Goal: Information Seeking & Learning: Learn about a topic

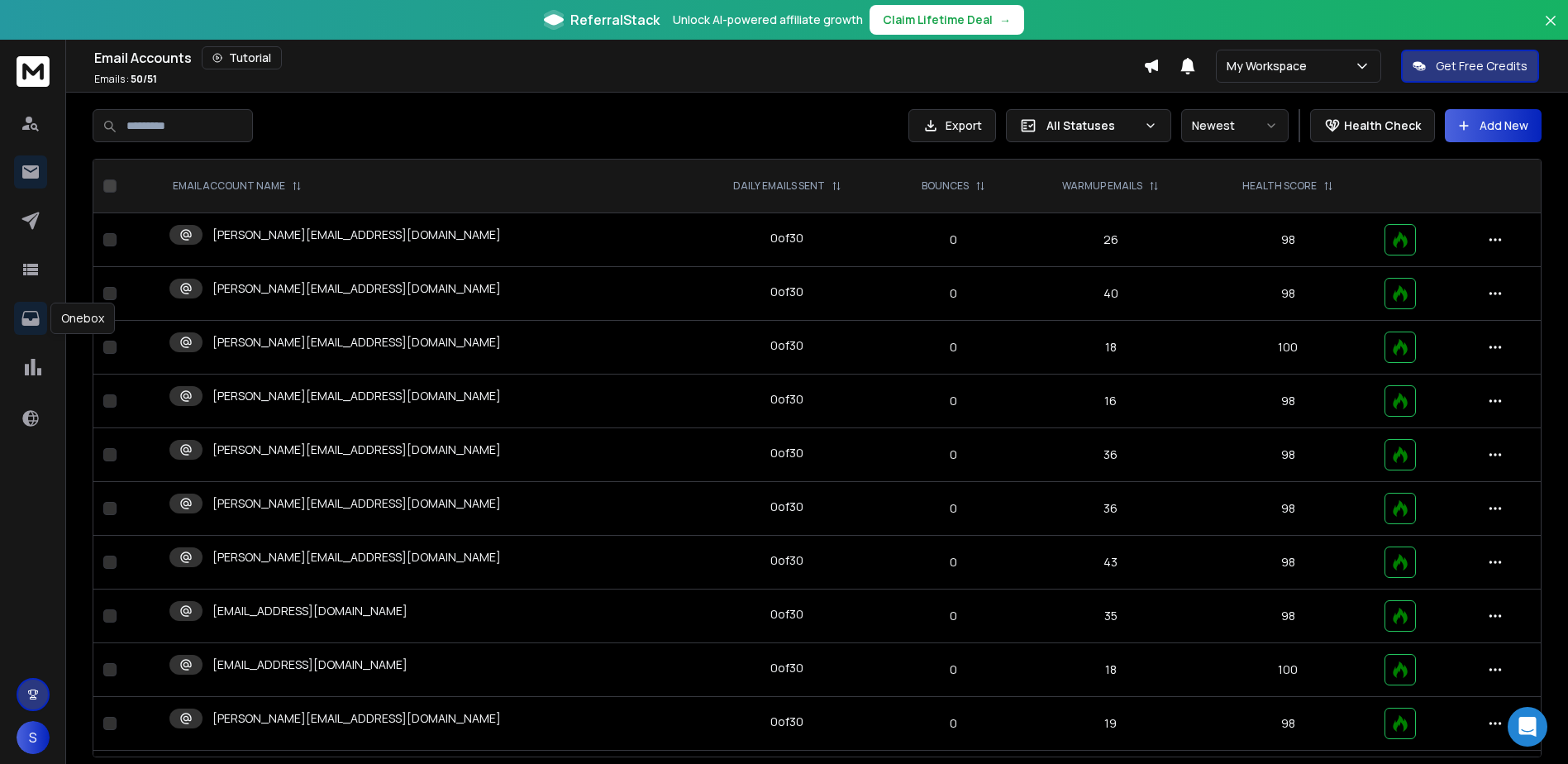
click at [31, 314] on icon at bounding box center [30, 318] width 20 height 19
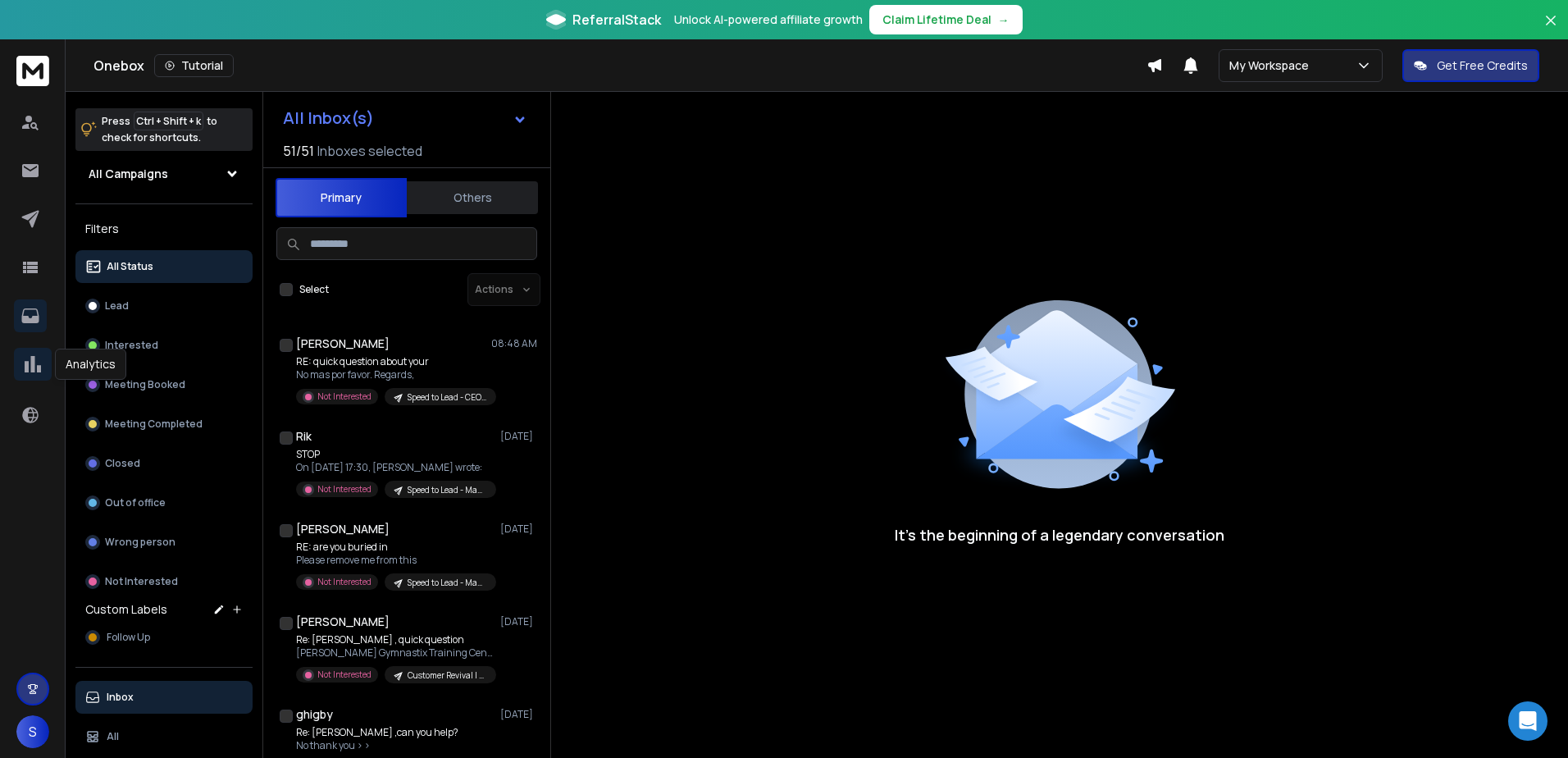
click at [31, 360] on icon at bounding box center [33, 364] width 17 height 17
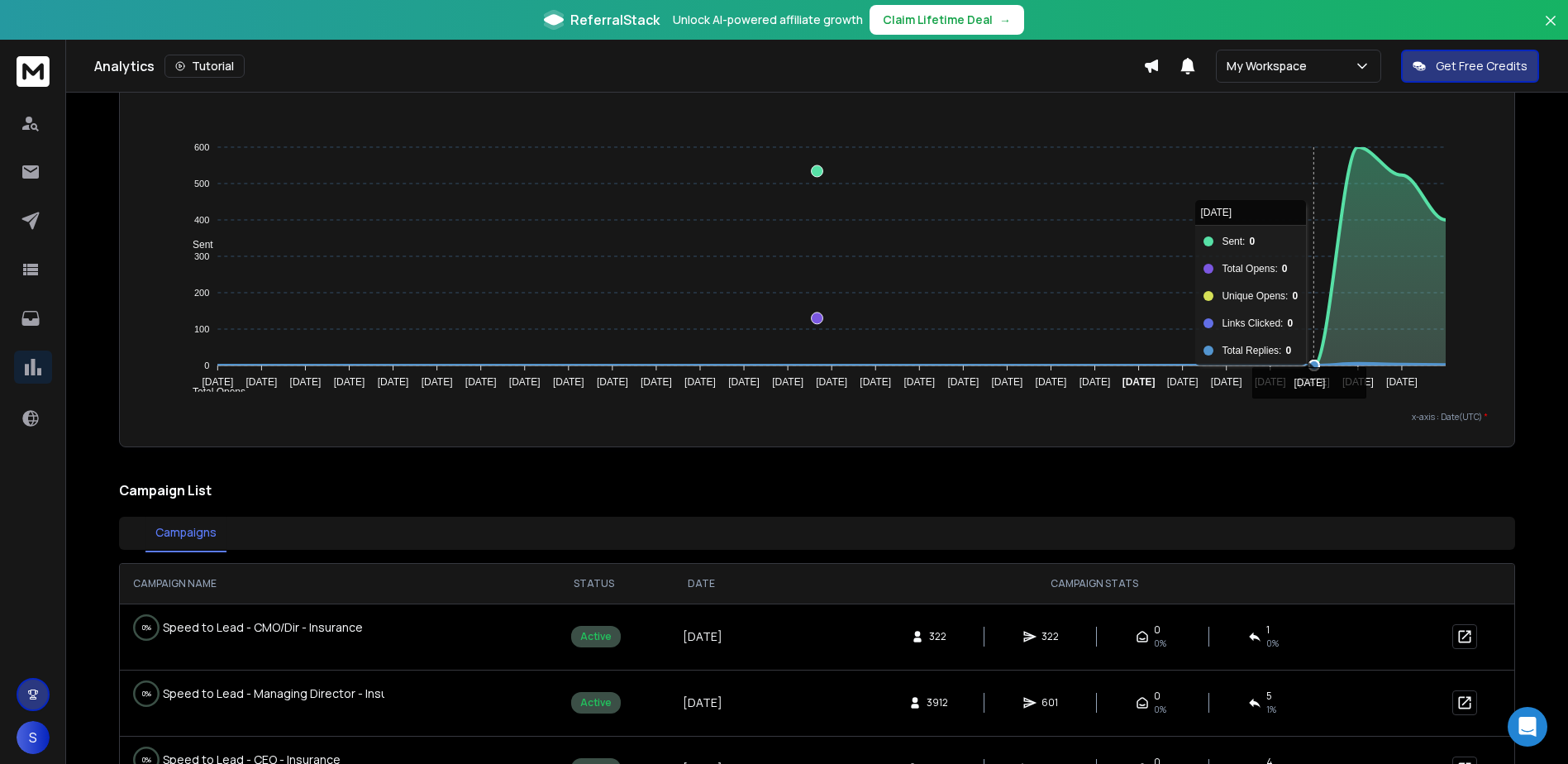
scroll to position [342, 0]
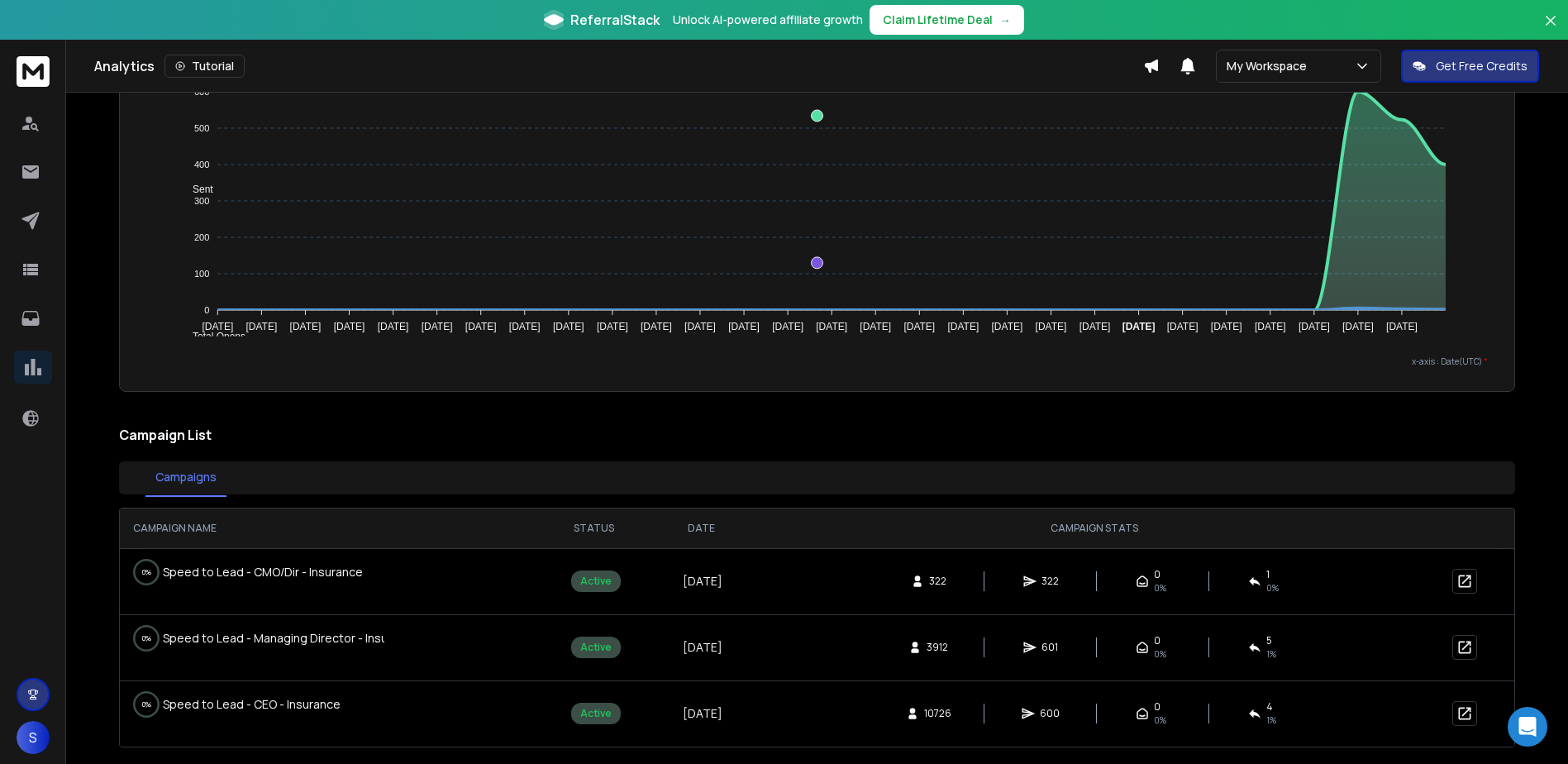
click at [1473, 646] on icon at bounding box center [1464, 647] width 17 height 17
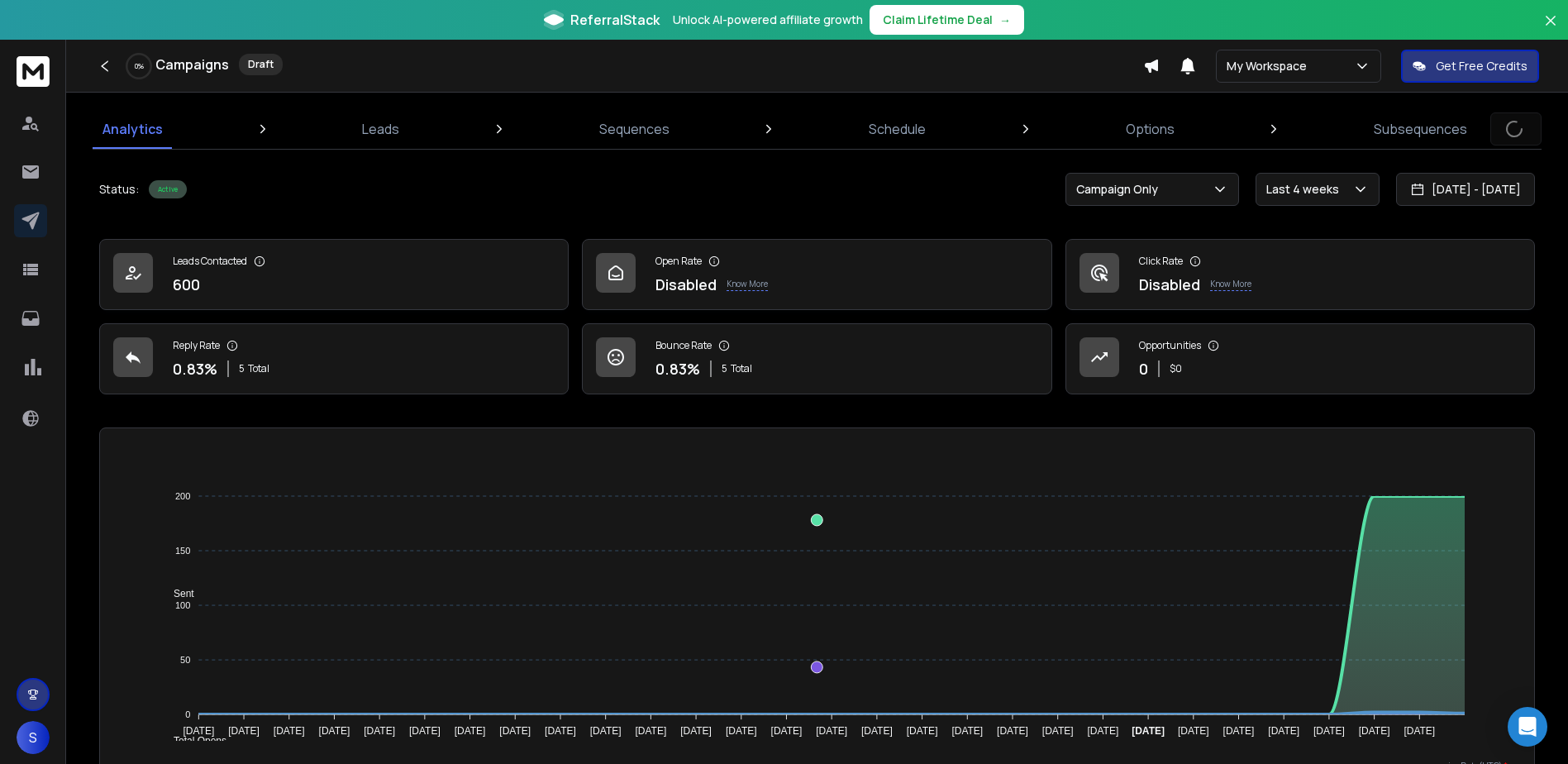
click at [203, 366] on p "0.83 %" at bounding box center [195, 369] width 44 height 23
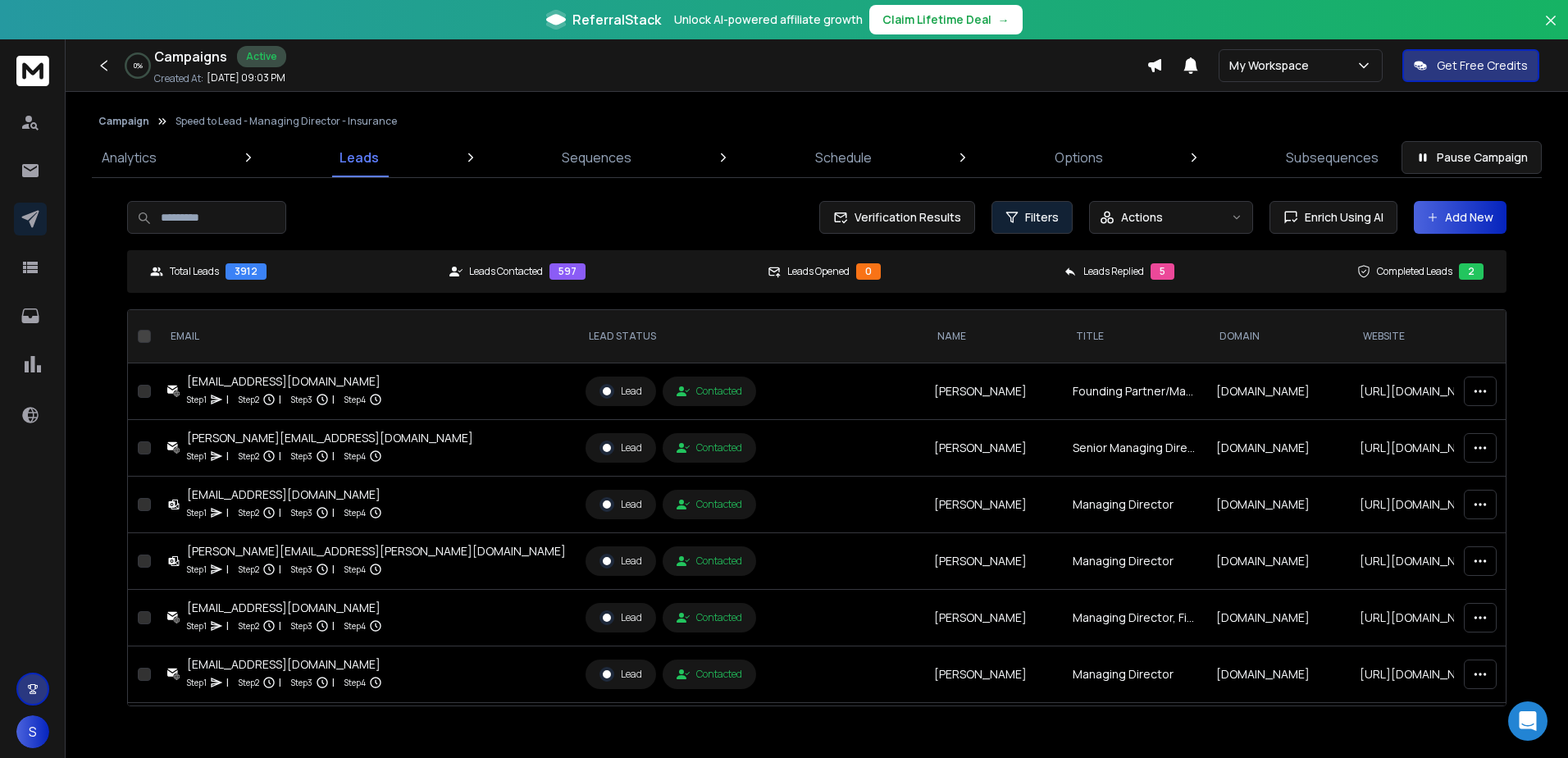
click at [1054, 225] on span "Filters" at bounding box center [1042, 217] width 33 height 17
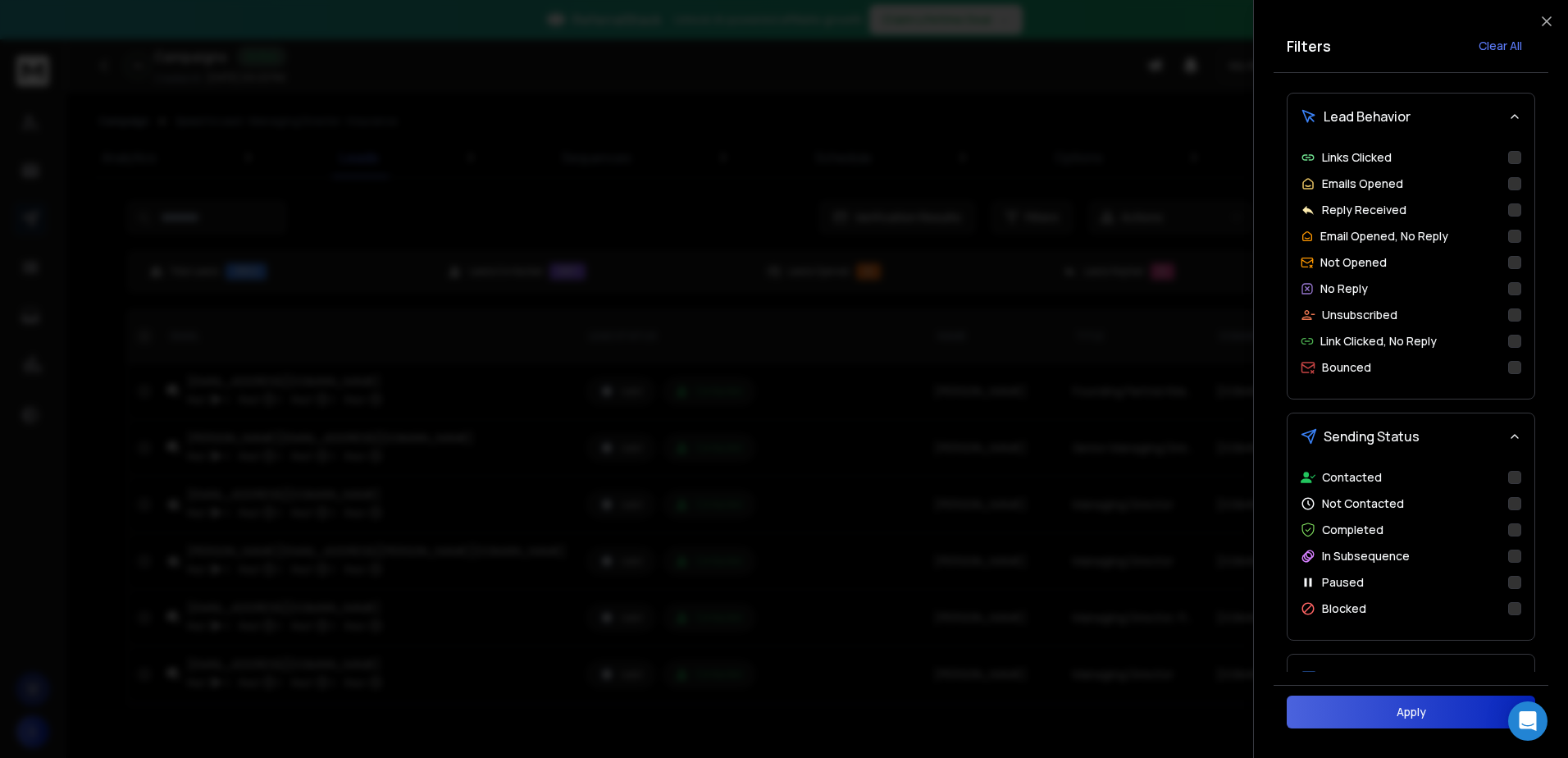
click at [1508, 208] on button "Reply Received" at bounding box center [1514, 209] width 13 height 13
click at [1433, 710] on button "Apply" at bounding box center [1411, 711] width 249 height 33
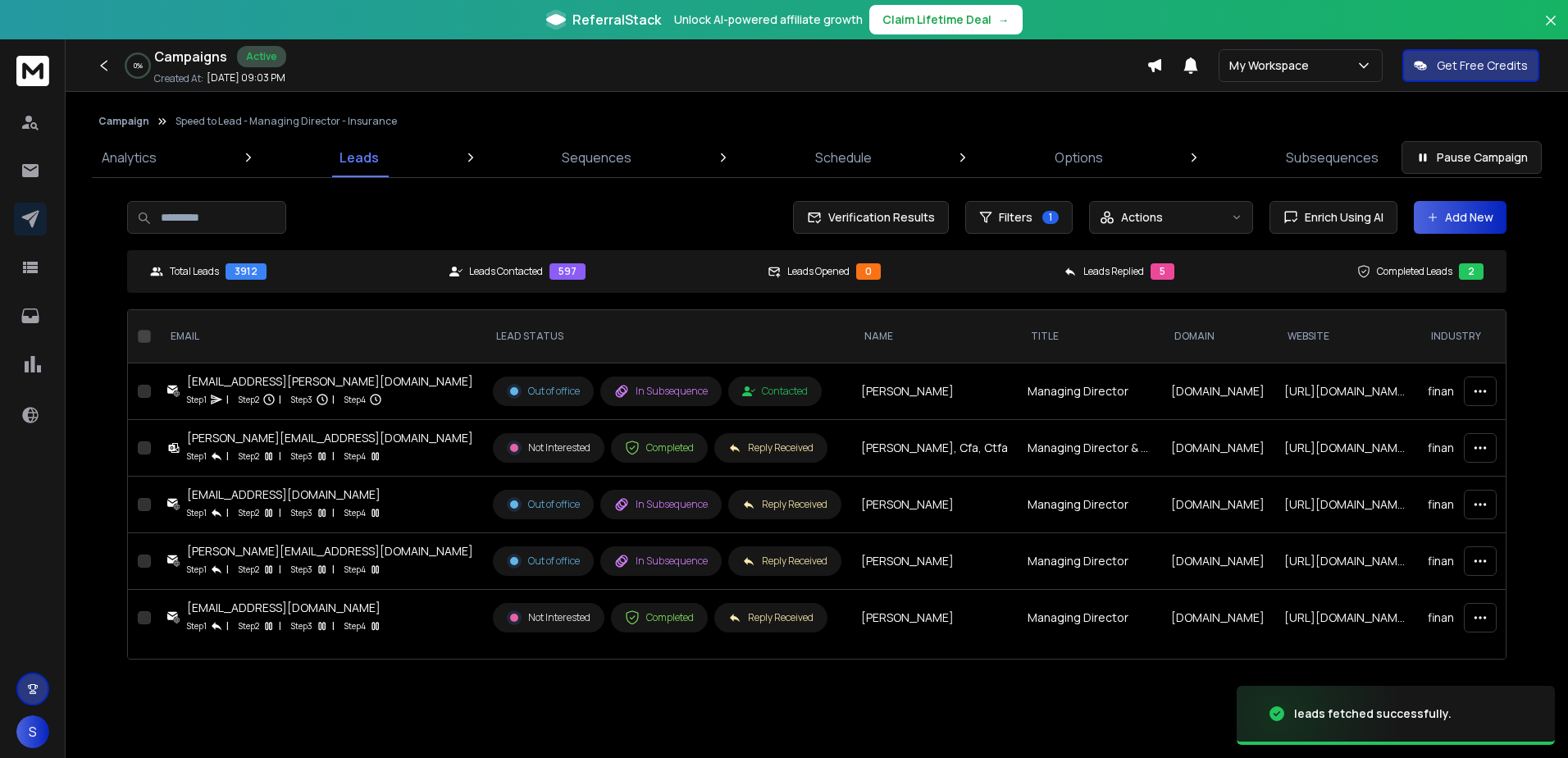
scroll to position [97, 0]
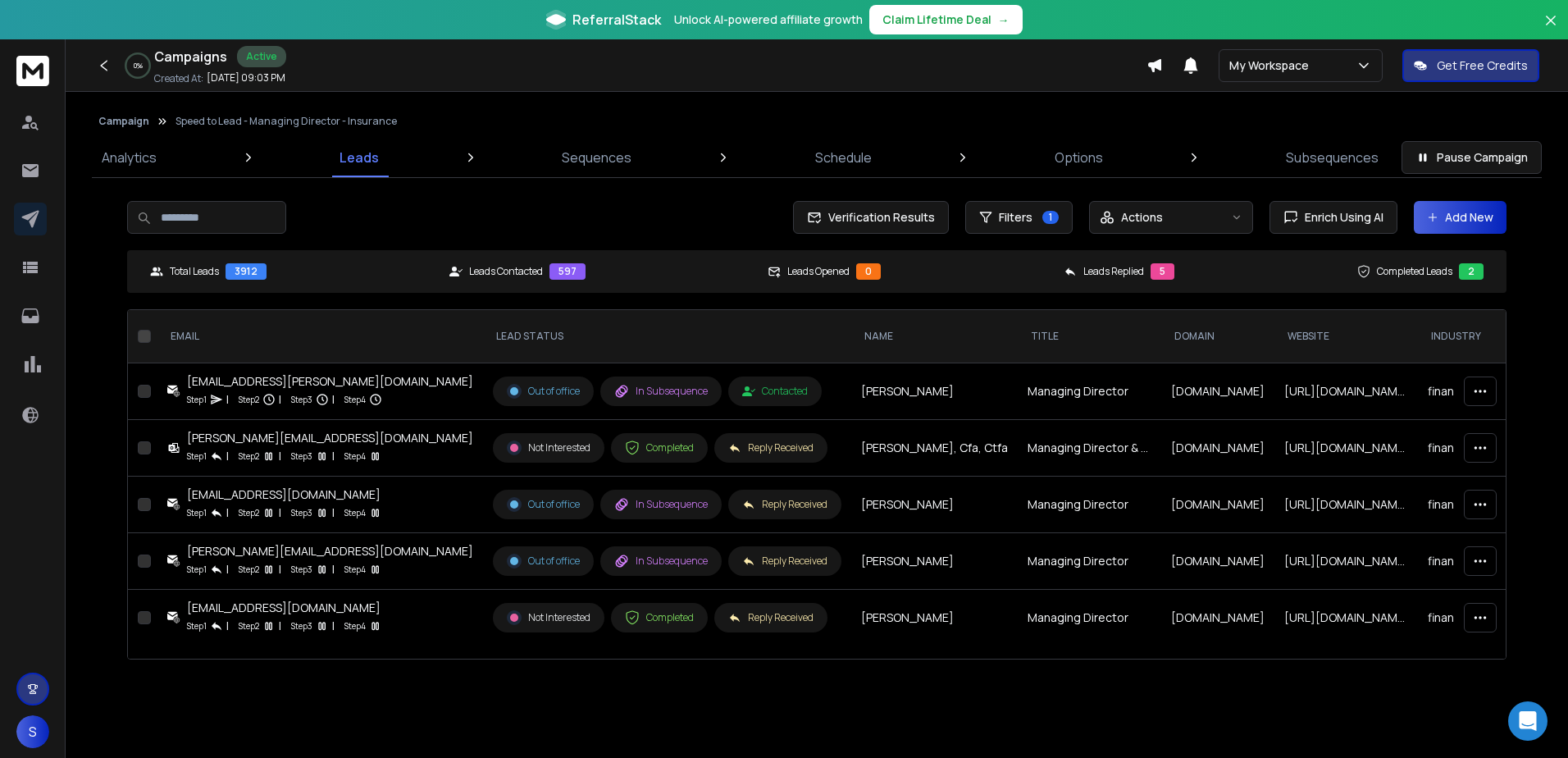
click at [276, 486] on div "[EMAIL_ADDRESS][DOMAIN_NAME]" at bounding box center [285, 494] width 195 height 17
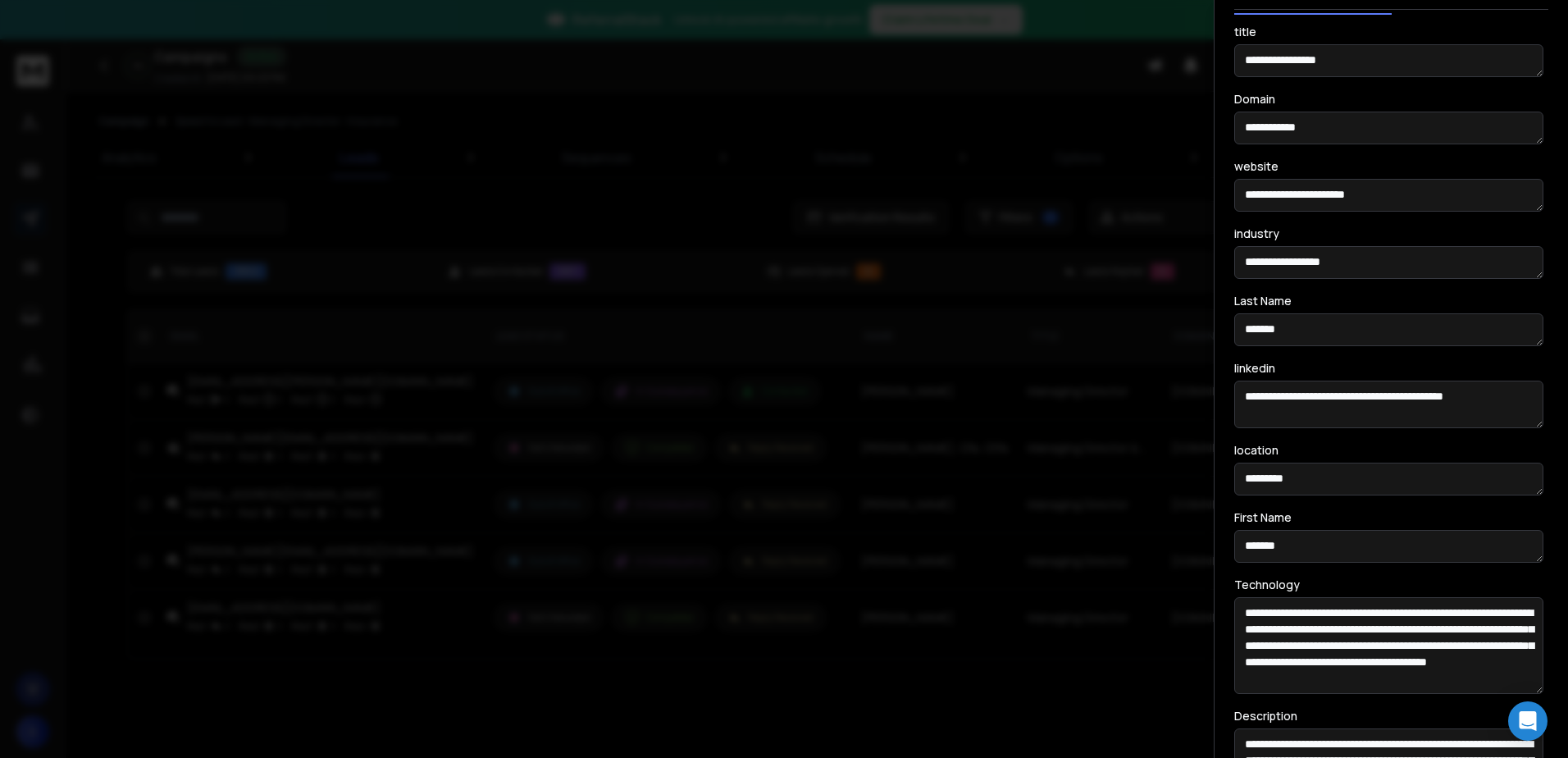
scroll to position [0, 0]
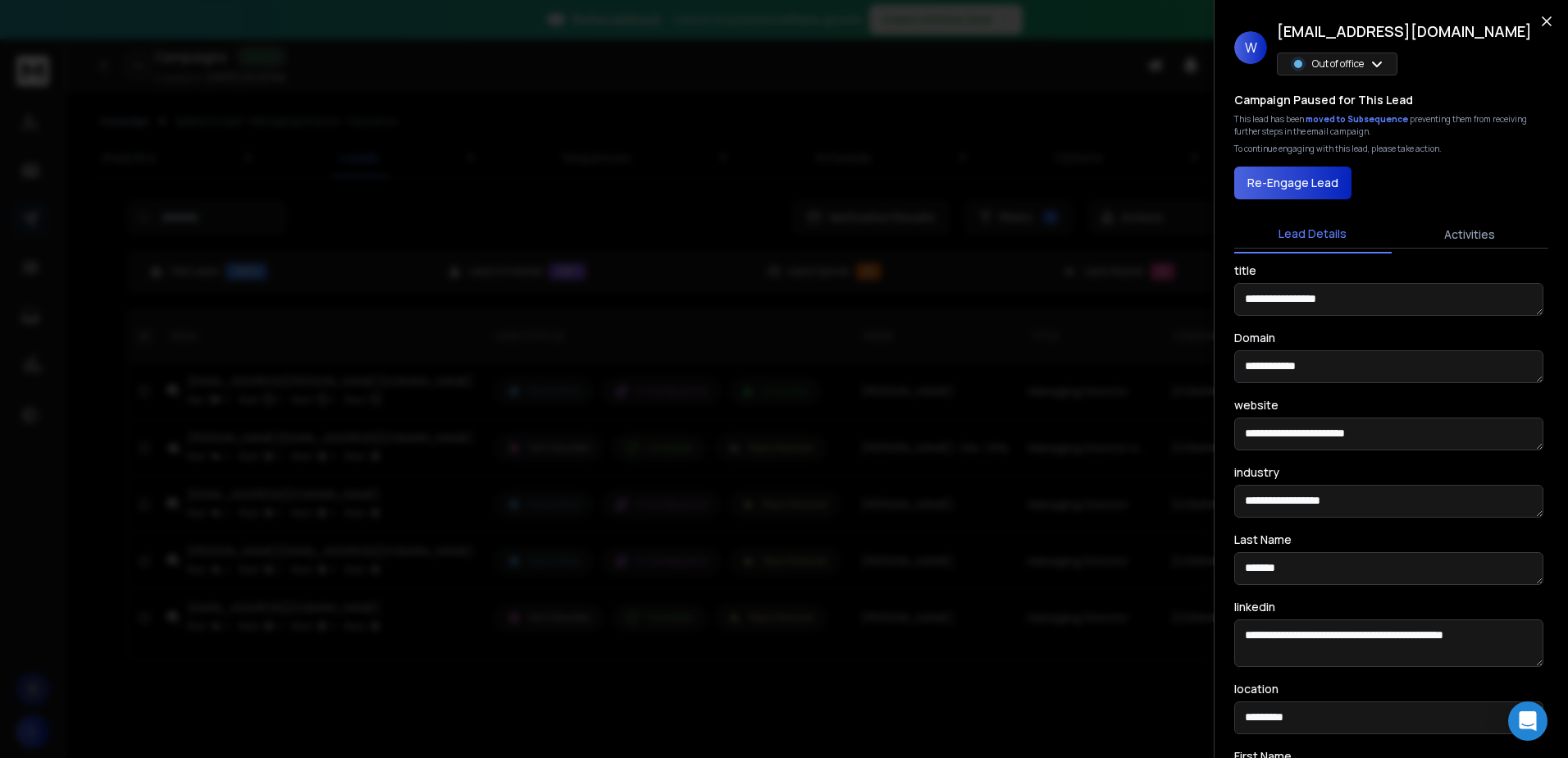
click at [1546, 16] on icon "button" at bounding box center [1547, 21] width 17 height 17
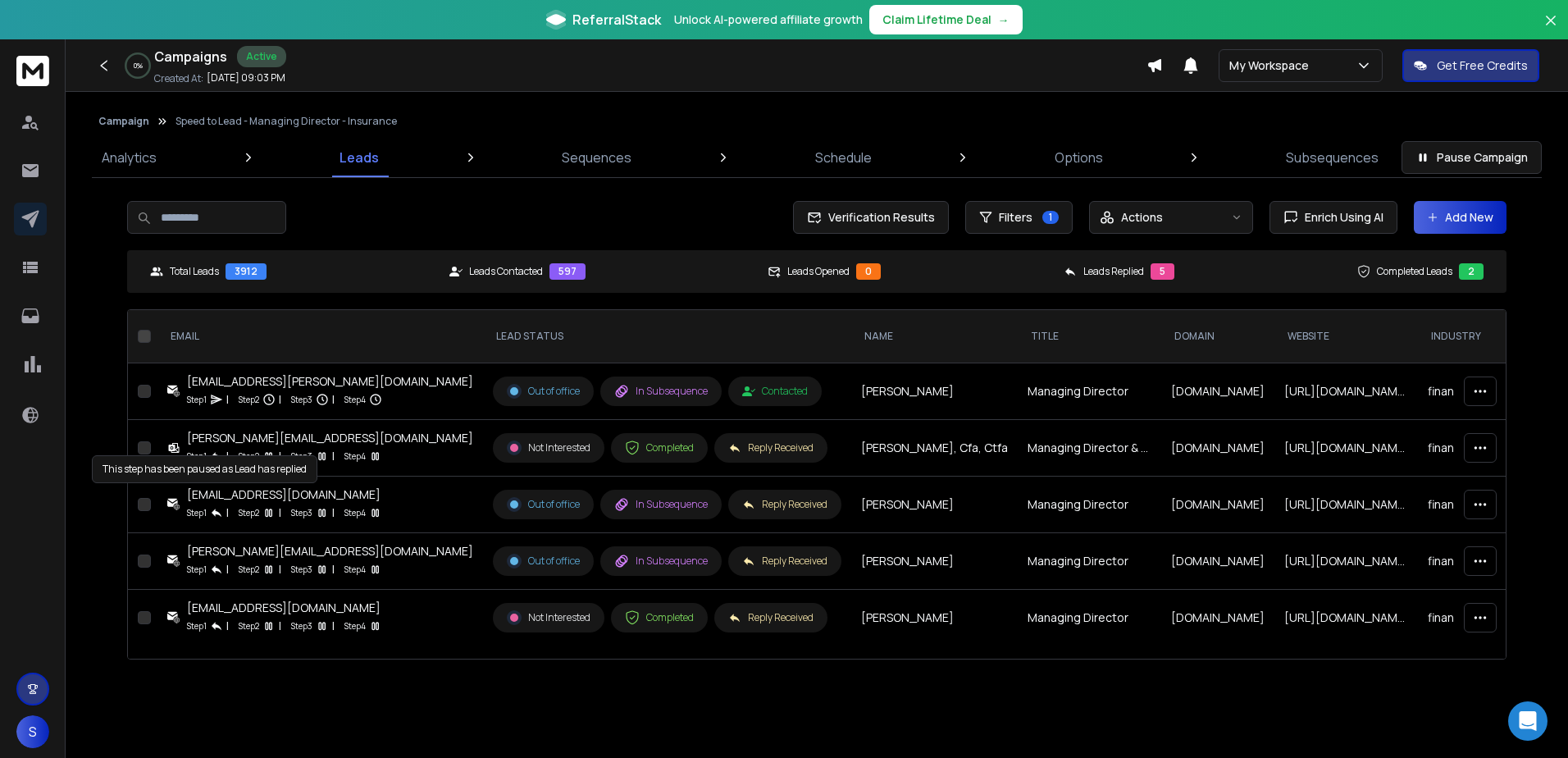
click at [345, 505] on p "Step 4" at bounding box center [355, 513] width 21 height 17
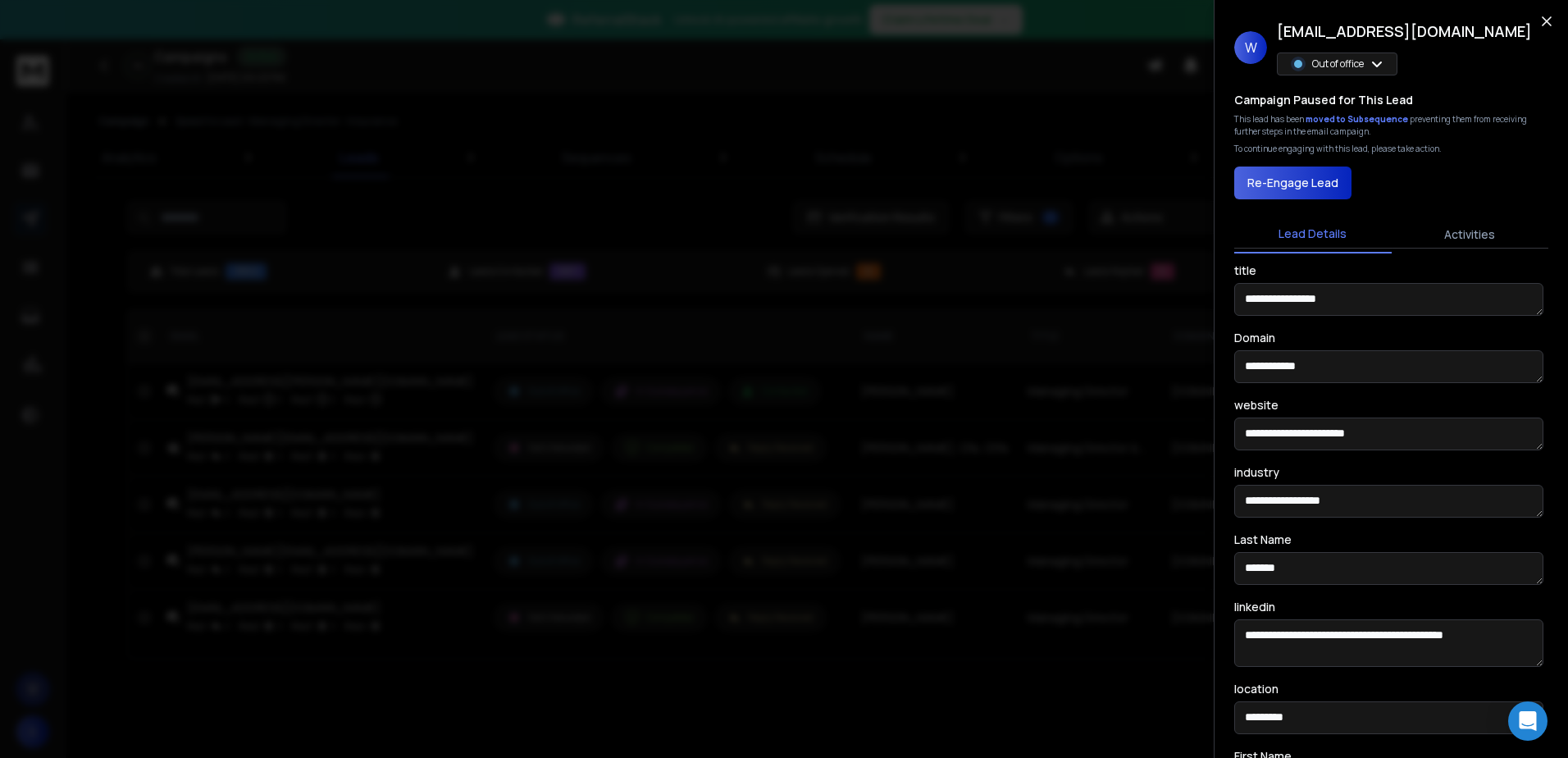
click at [1542, 21] on icon "button" at bounding box center [1546, 21] width 8 height 8
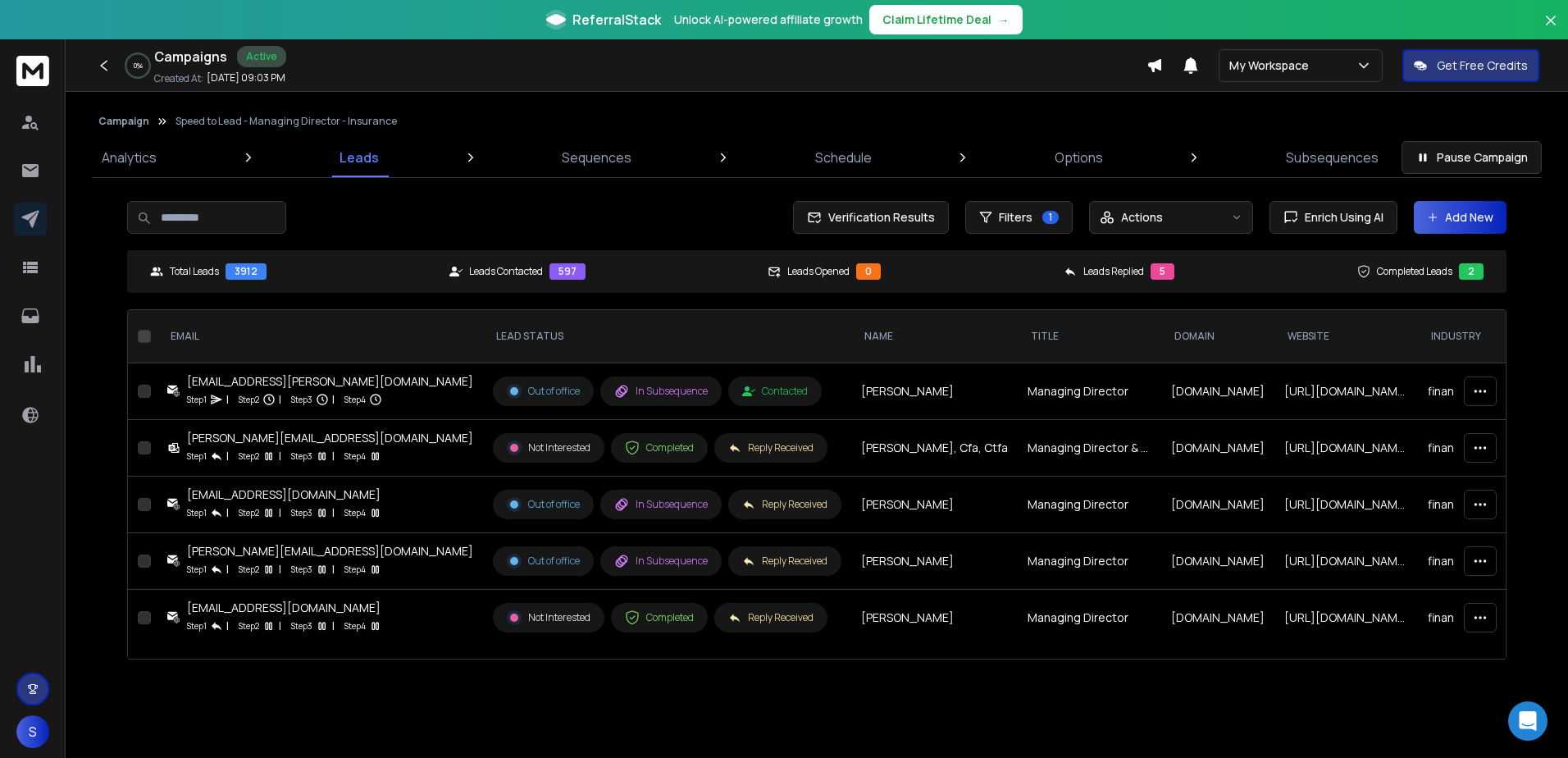
click at [1472, 497] on icon "button" at bounding box center [1479, 504] width 15 height 15
click at [1418, 477] on td "financial services" at bounding box center [1475, 505] width 113 height 56
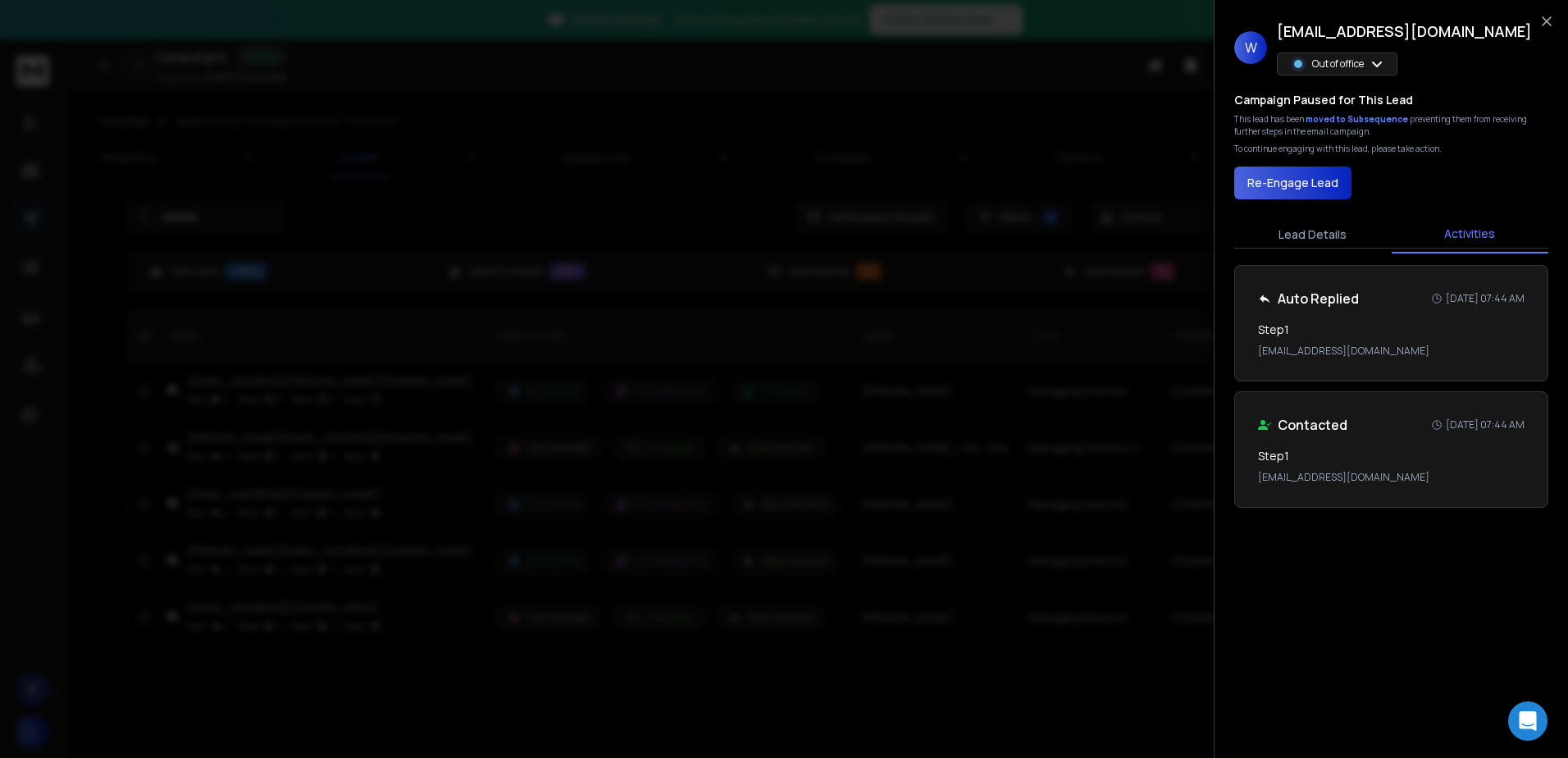
click at [1479, 235] on button "Activities" at bounding box center [1470, 234] width 157 height 38
click at [1546, 15] on icon "button" at bounding box center [1547, 21] width 17 height 17
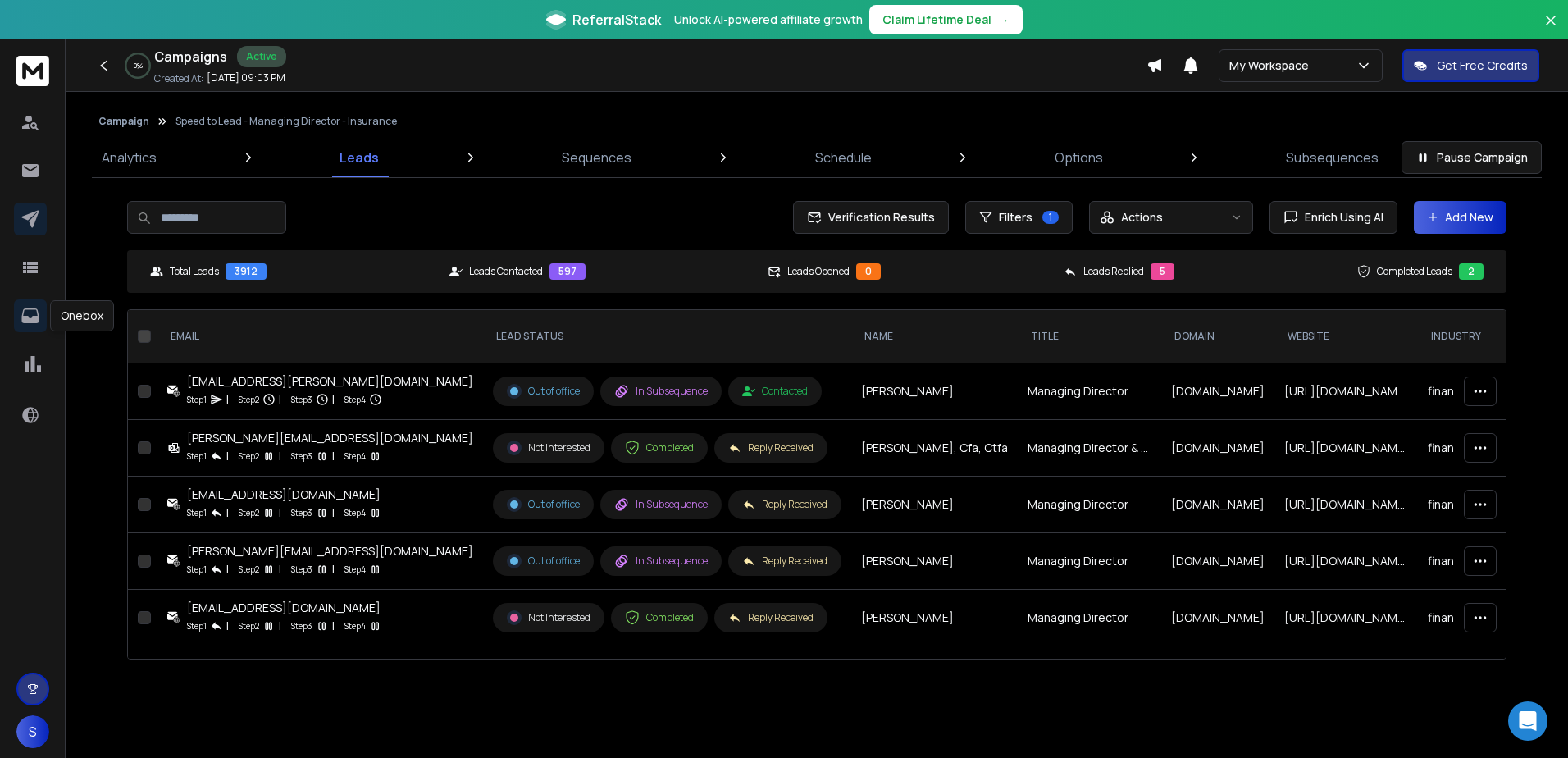
click at [21, 310] on icon at bounding box center [30, 316] width 19 height 19
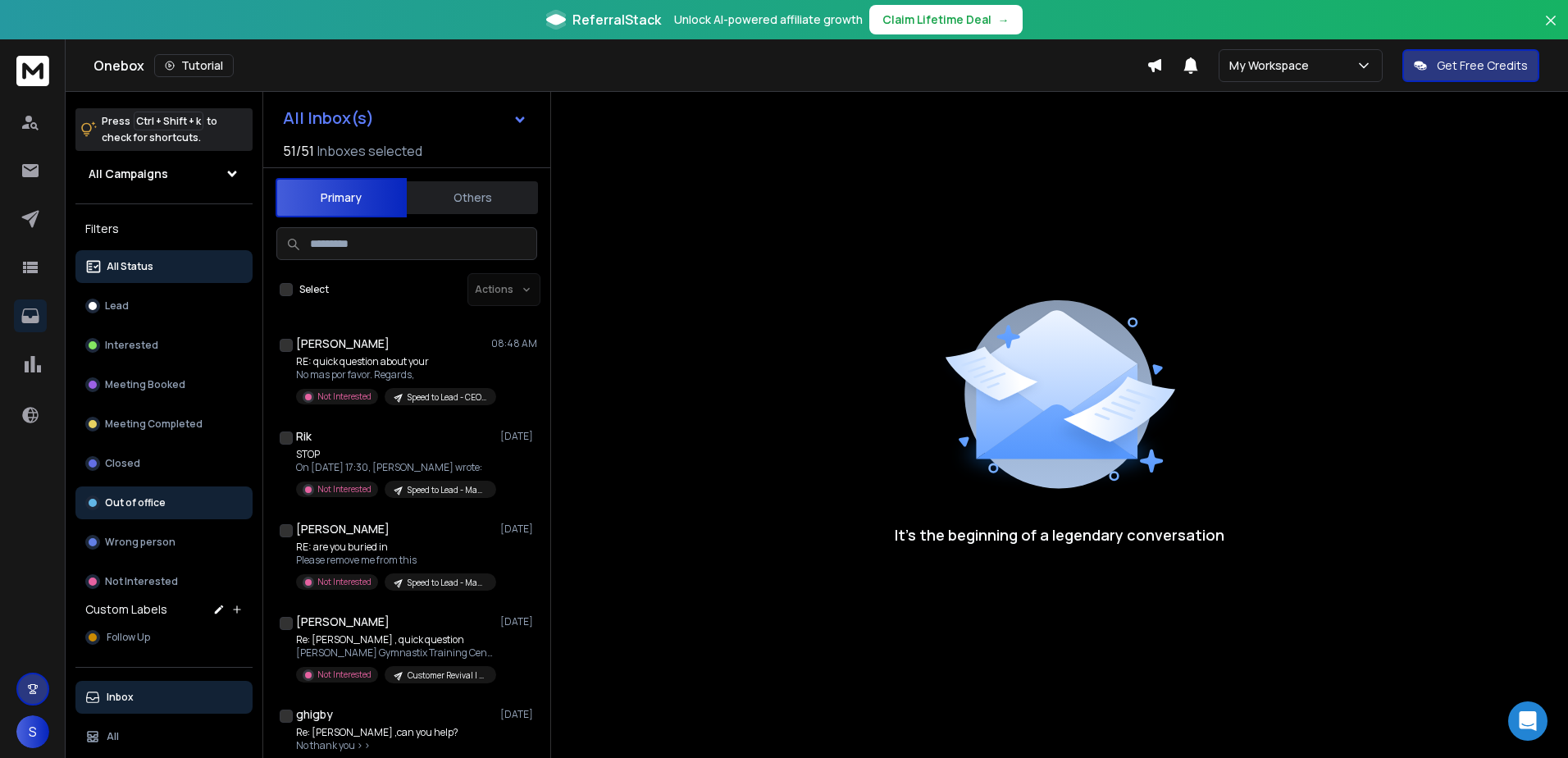
click at [139, 507] on p "Out of office" at bounding box center [135, 502] width 61 height 13
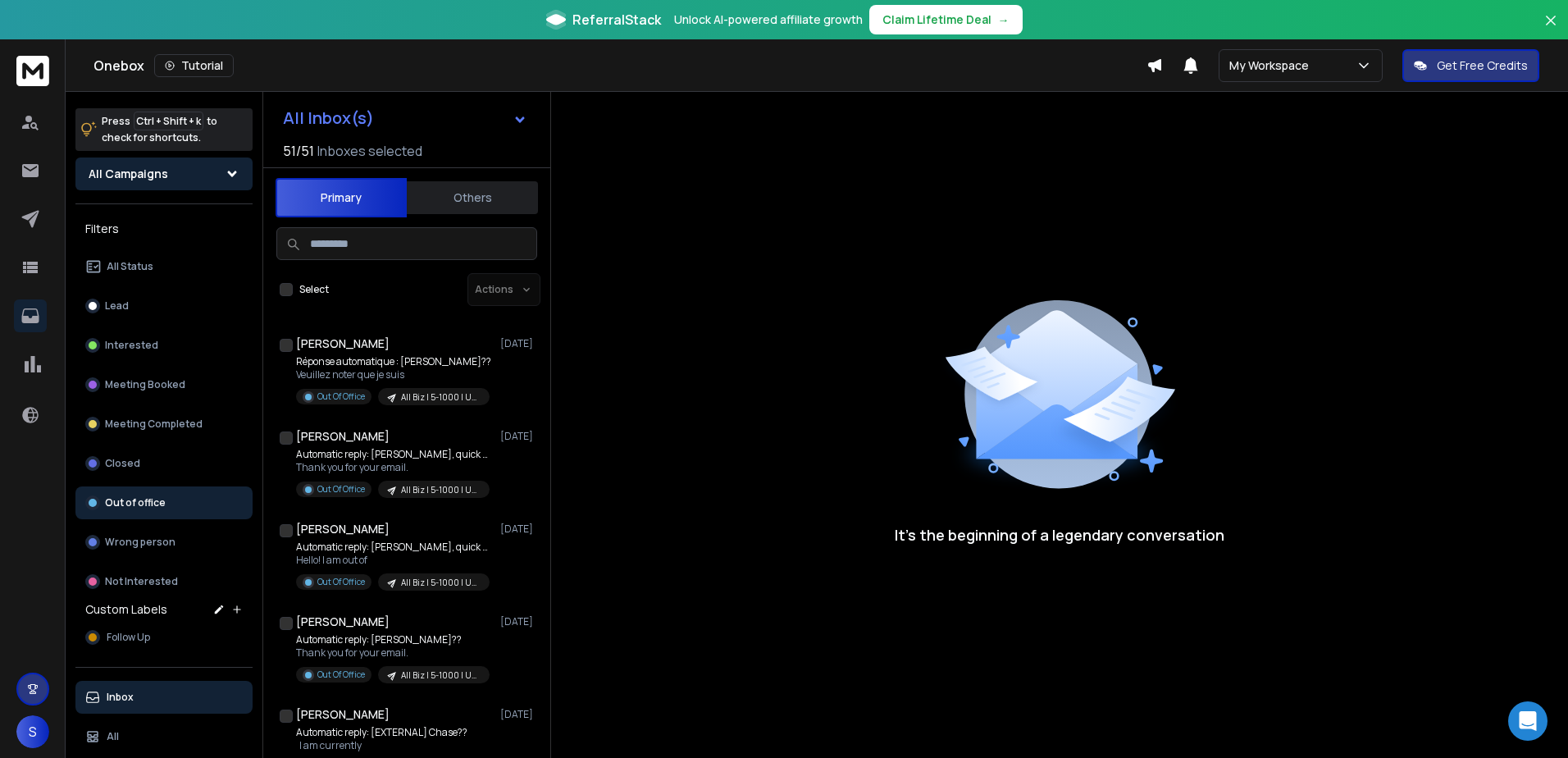
click at [232, 174] on icon at bounding box center [232, 173] width 15 height 15
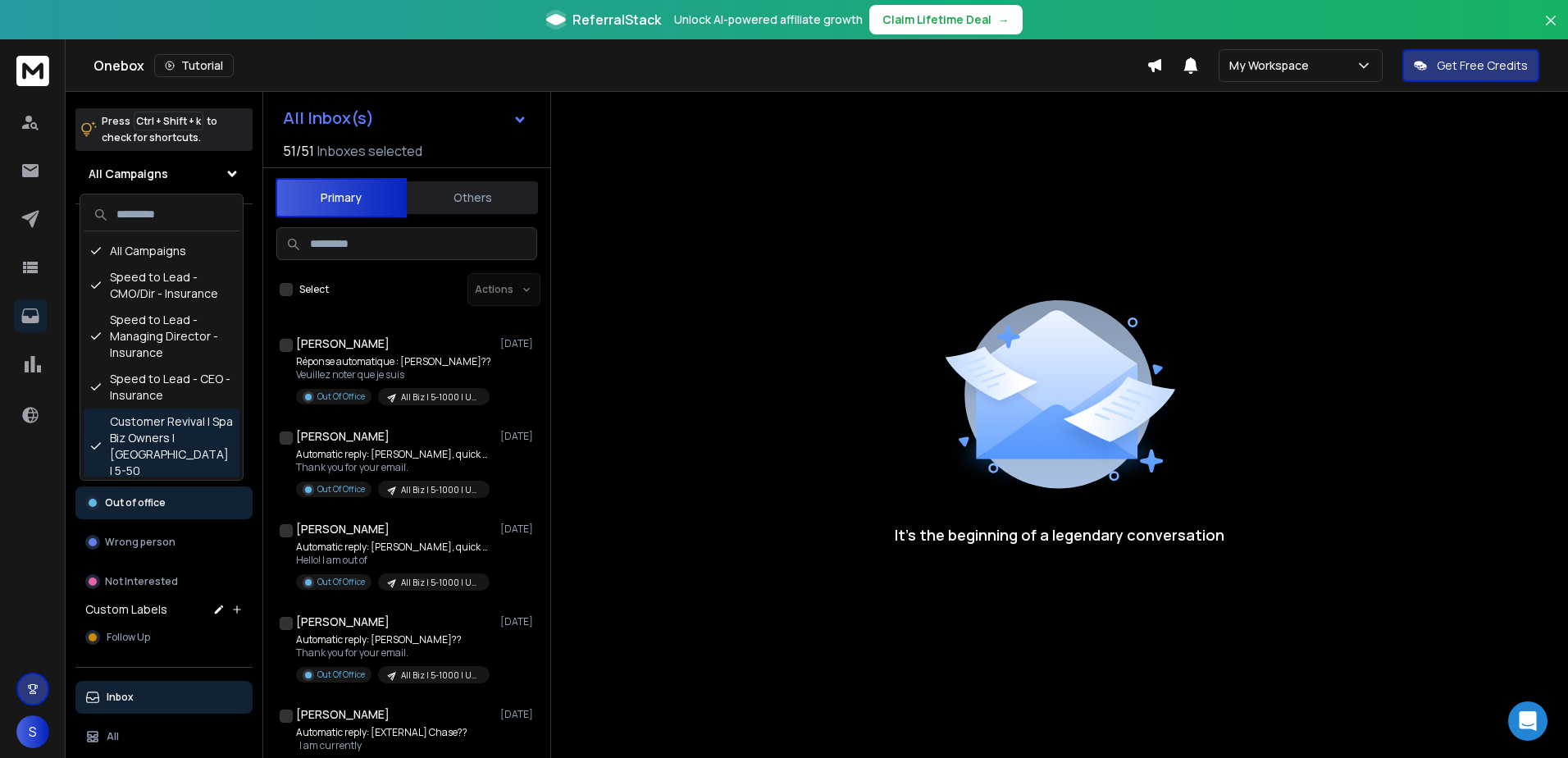
click at [153, 424] on div "Customer Revival | Spa Biz Owners | [GEOGRAPHIC_DATA] | 5-50" at bounding box center [161, 446] width 156 height 76
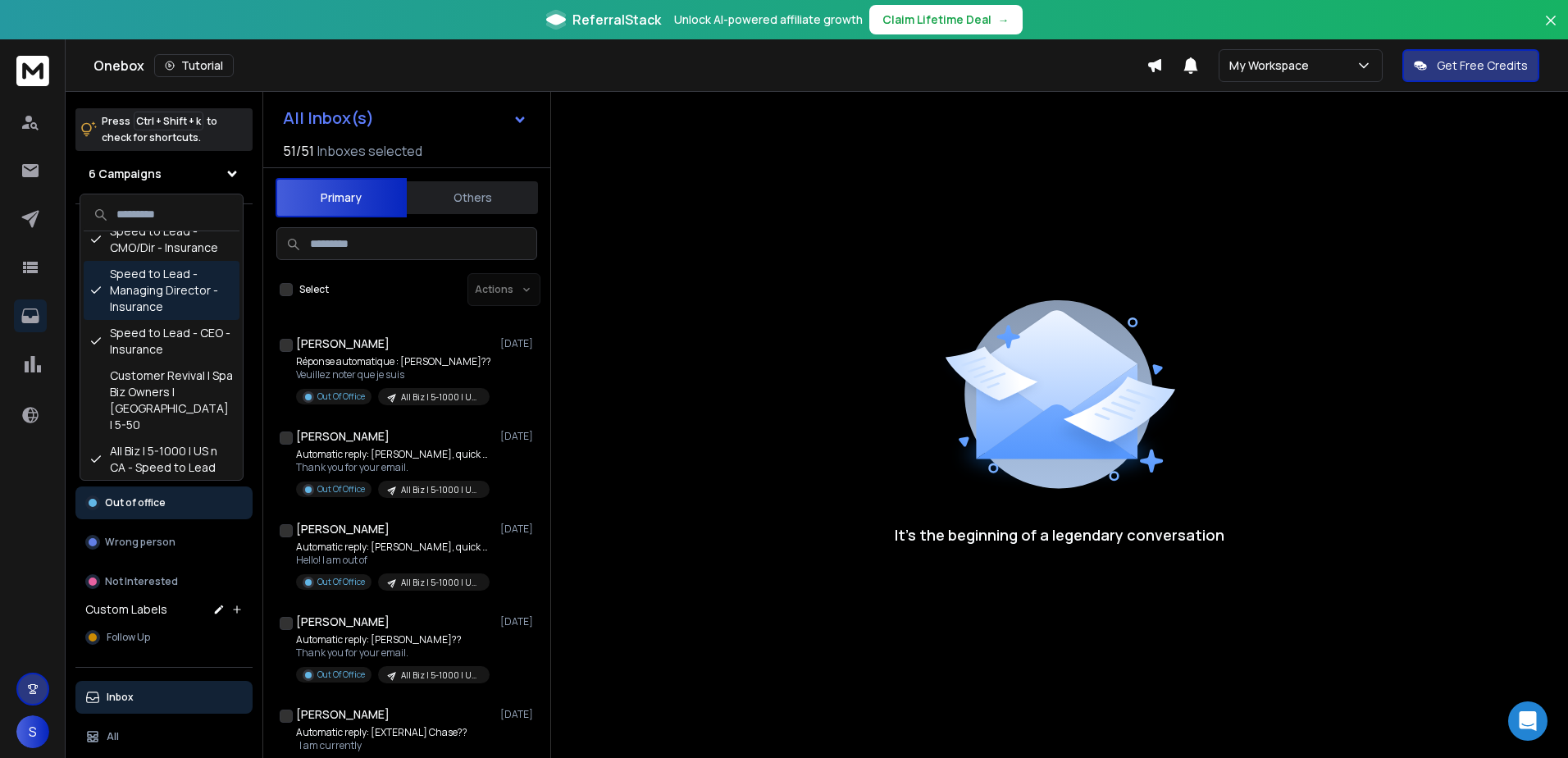
scroll to position [60, 0]
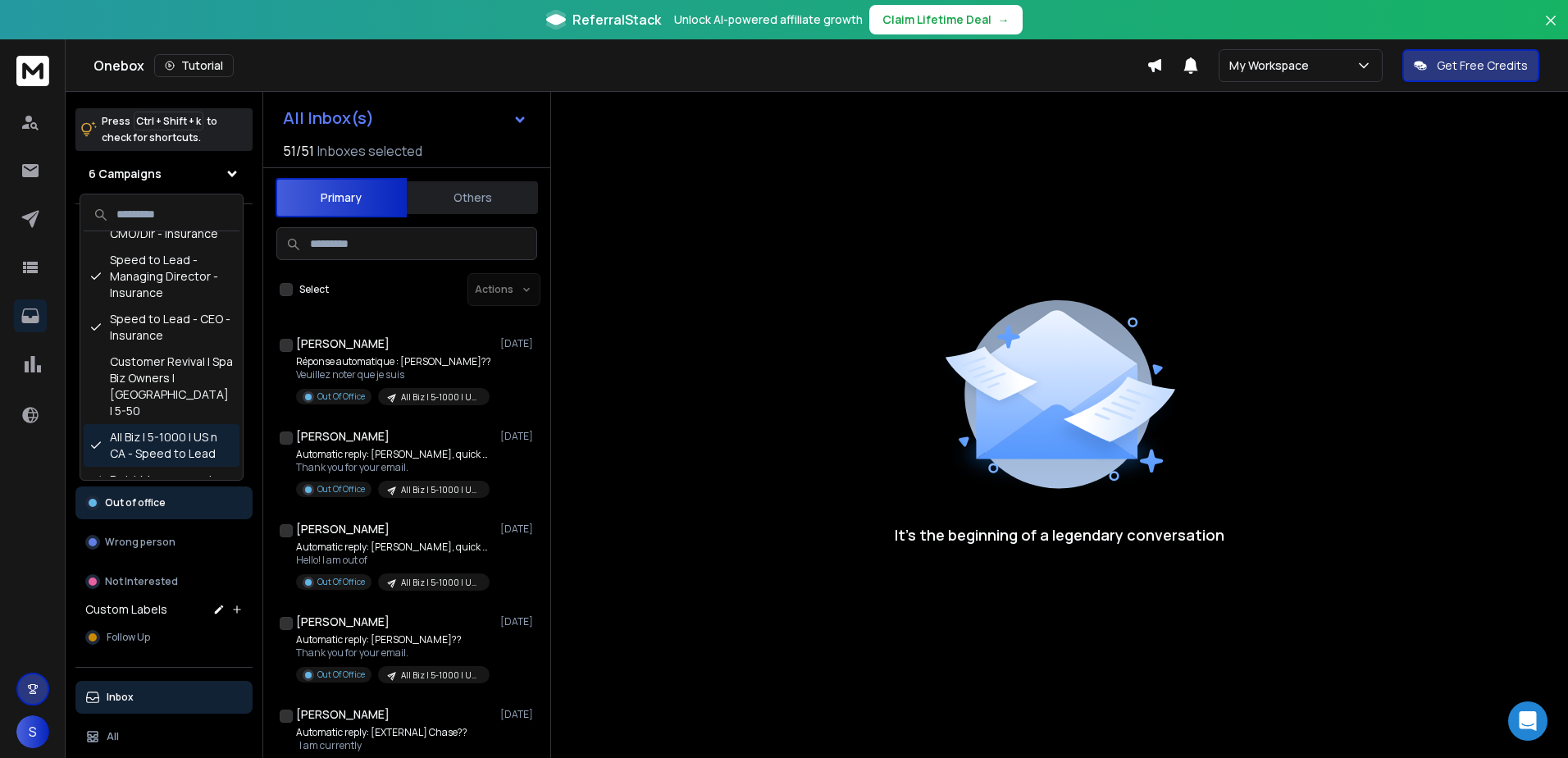
click at [153, 426] on div "All Biz | 5-1000 | US n CA - Speed to Lead" at bounding box center [161, 445] width 156 height 42
click at [152, 467] on div "Debt Management" at bounding box center [161, 480] width 156 height 26
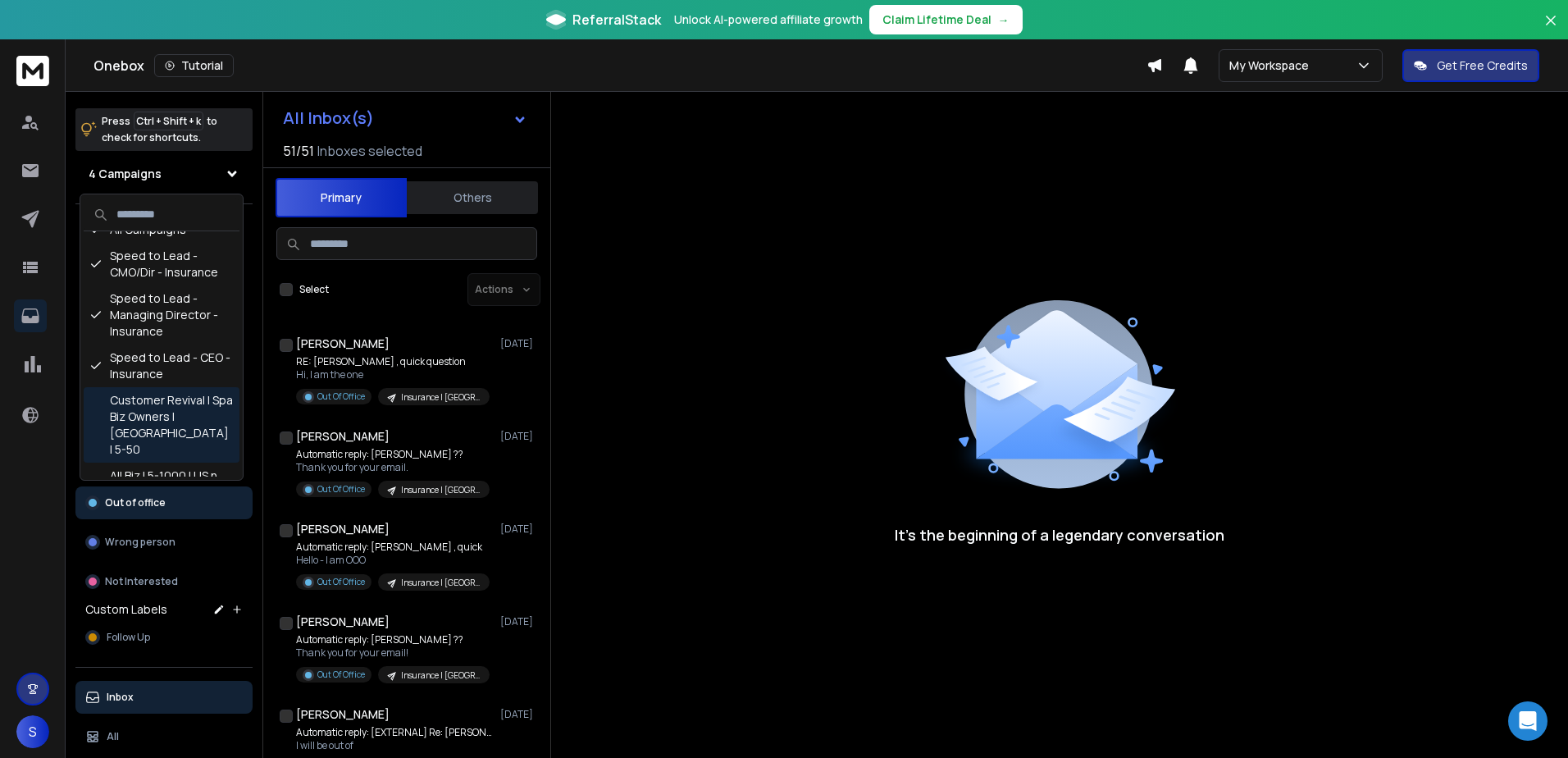
scroll to position [0, 0]
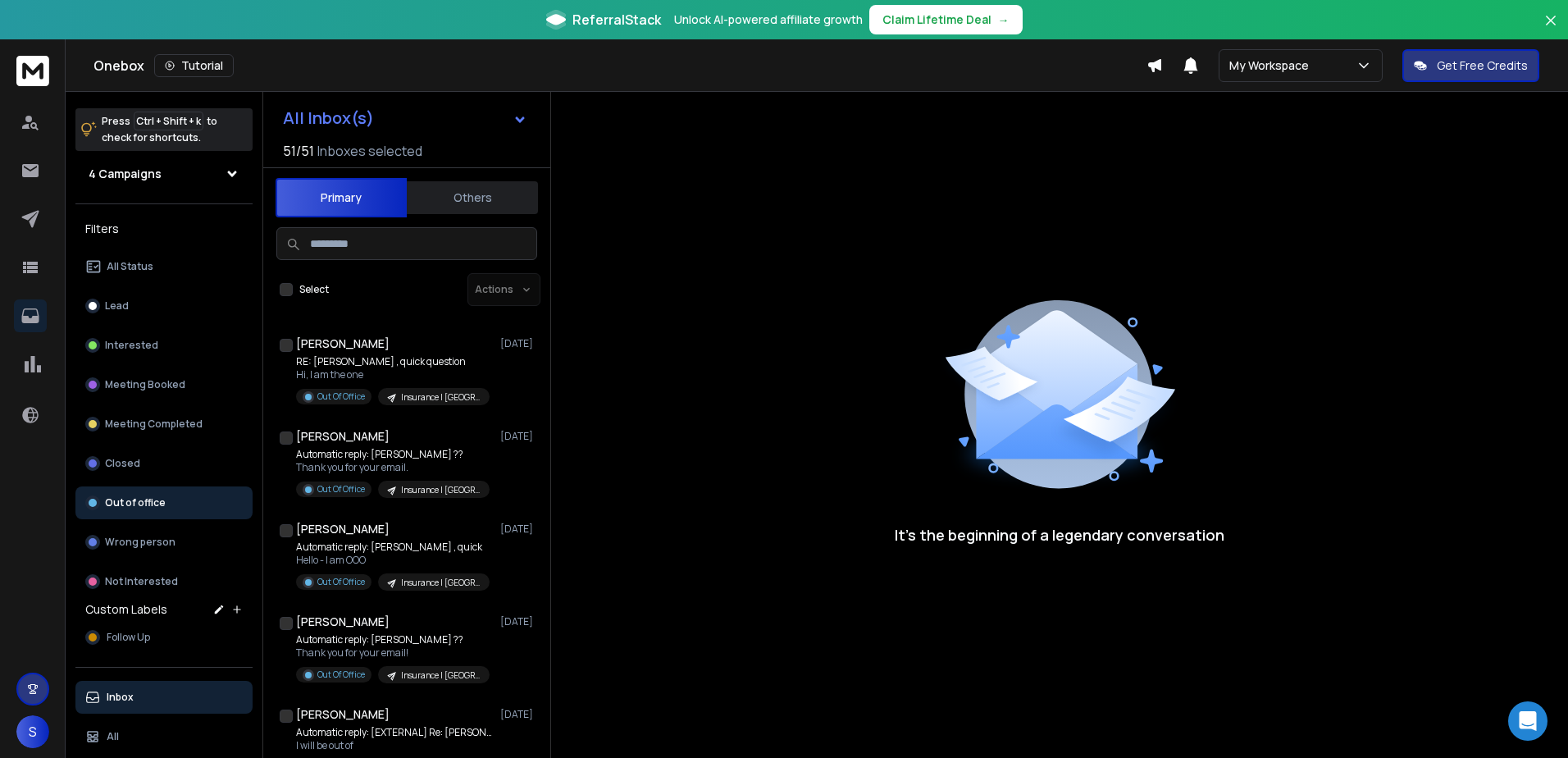
click at [650, 381] on div "It’s the beginning of a legendary conversation" at bounding box center [1060, 413] width 1017 height 644
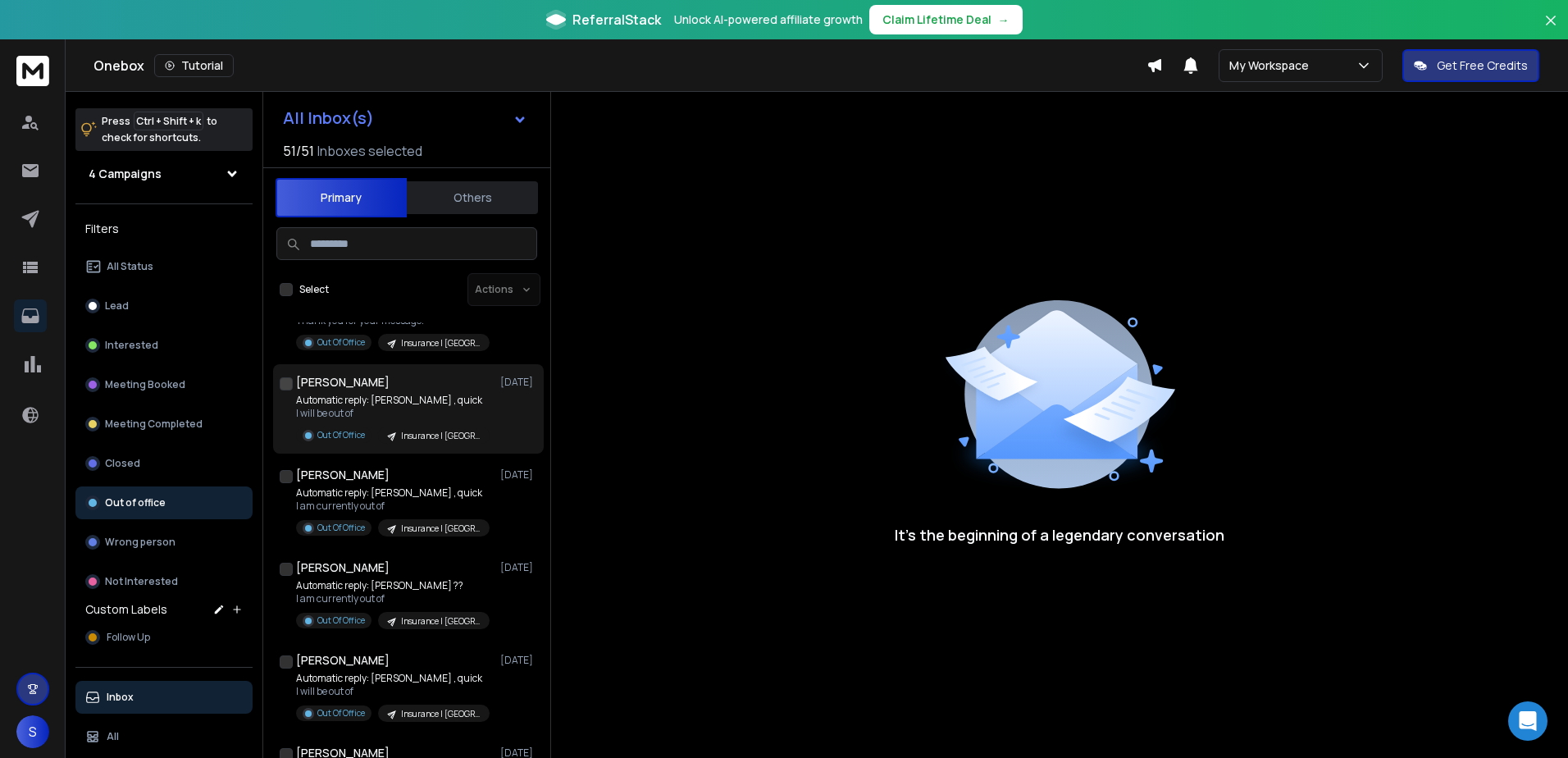
scroll to position [1640, 0]
